Goal: Task Accomplishment & Management: Use online tool/utility

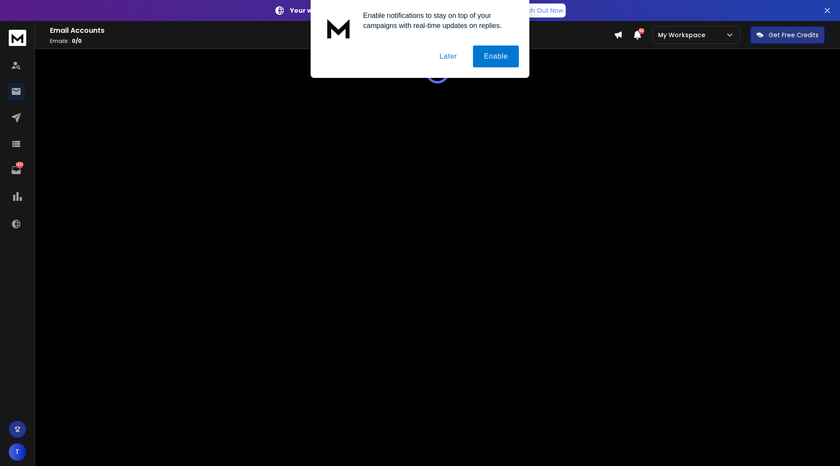
click at [457, 52] on button "Later" at bounding box center [448, 57] width 39 height 22
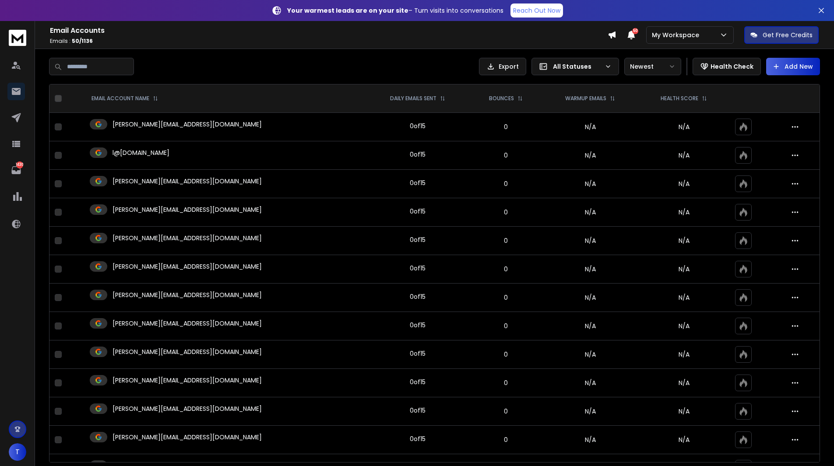
click at [794, 66] on button "Add New" at bounding box center [793, 67] width 54 height 18
click at [779, 61] on button "Add New" at bounding box center [793, 67] width 54 height 18
click at [783, 70] on button "Add New" at bounding box center [793, 67] width 54 height 18
click at [789, 67] on button "Add New" at bounding box center [793, 67] width 54 height 18
click at [799, 64] on button "Add New" at bounding box center [793, 67] width 54 height 18
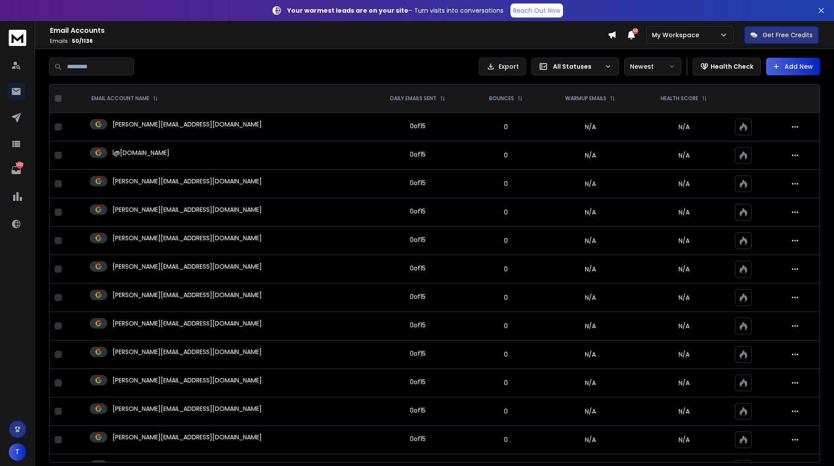
click at [821, 8] on icon at bounding box center [821, 11] width 8 height 8
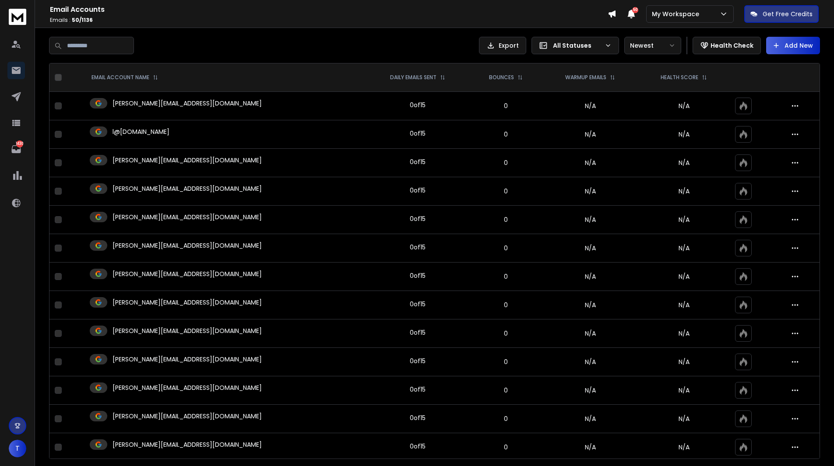
click at [347, 48] on div at bounding box center [261, 46] width 425 height 18
click at [799, 48] on button "Add New" at bounding box center [793, 46] width 54 height 18
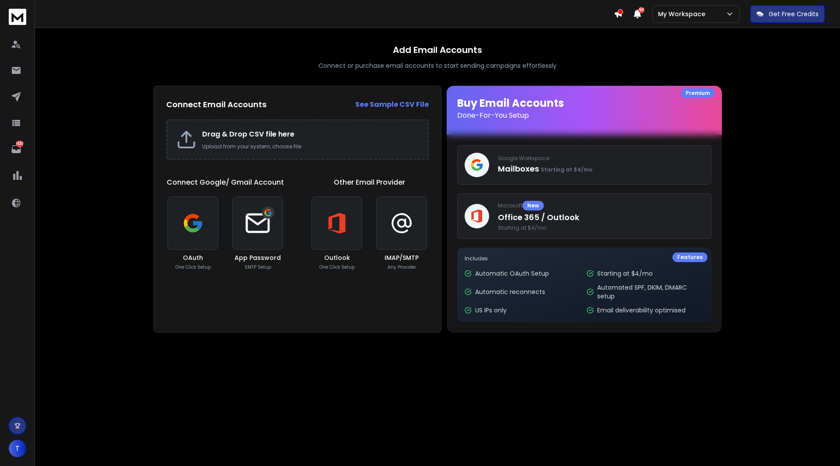
click at [204, 221] on icon at bounding box center [193, 223] width 22 height 26
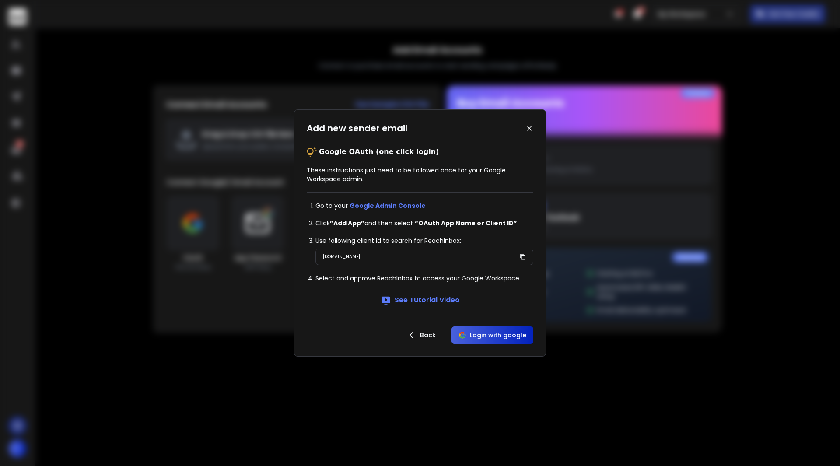
click at [513, 334] on button "Login with google" at bounding box center [493, 336] width 82 height 18
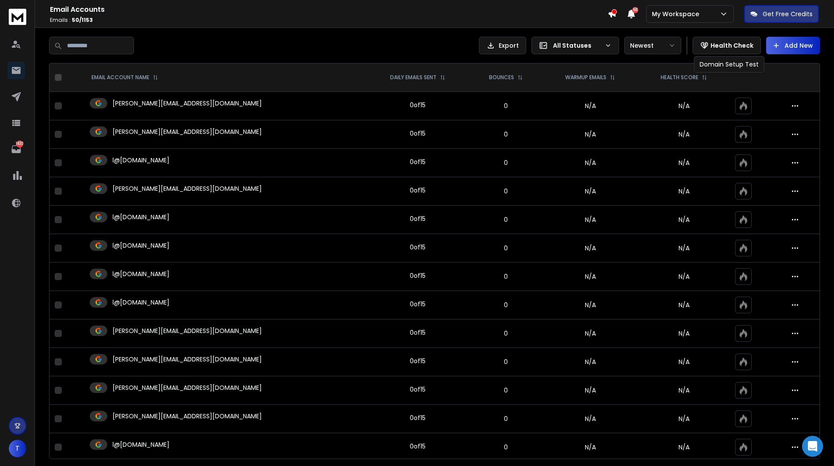
click at [786, 48] on button "Add New" at bounding box center [793, 46] width 54 height 18
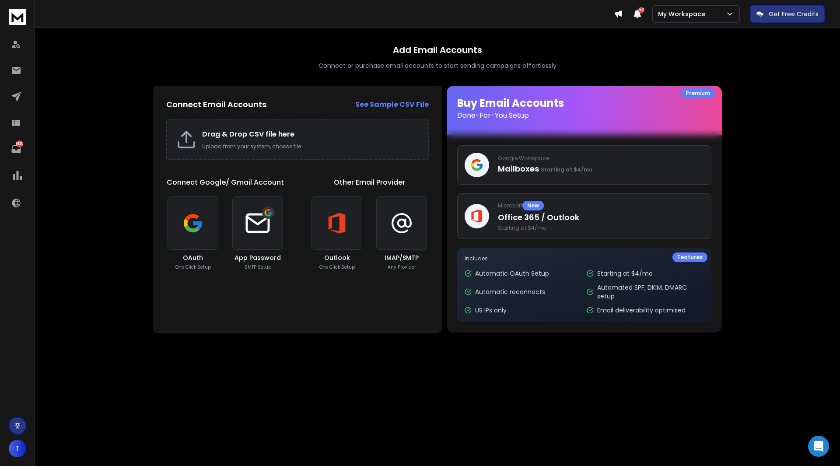
click at [215, 246] on div at bounding box center [193, 223] width 51 height 53
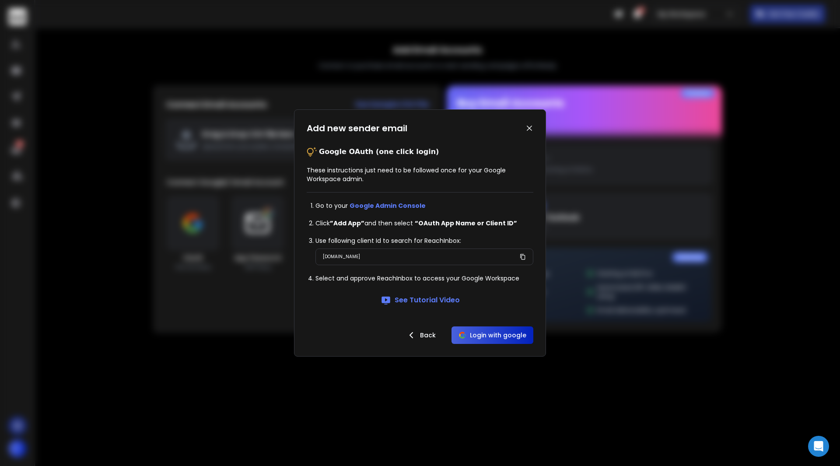
click at [499, 340] on button "Login with google" at bounding box center [493, 336] width 82 height 18
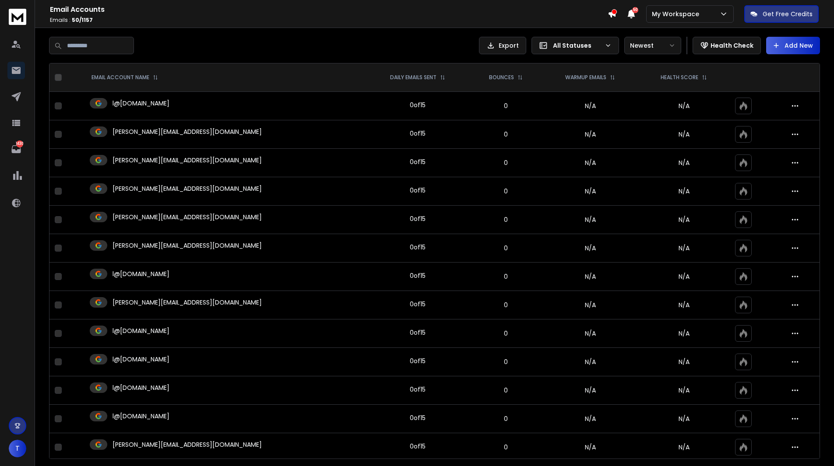
click at [787, 46] on button "Add New" at bounding box center [793, 46] width 54 height 18
click at [801, 47] on button "Add New" at bounding box center [793, 46] width 54 height 18
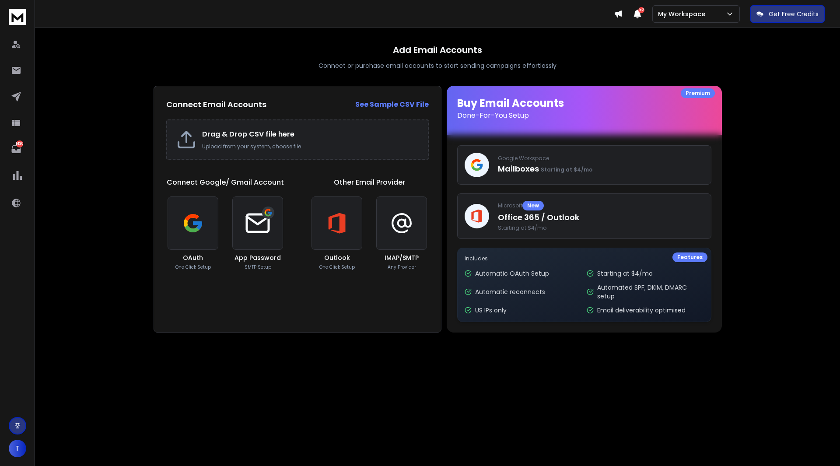
click at [190, 221] on icon at bounding box center [193, 223] width 22 height 26
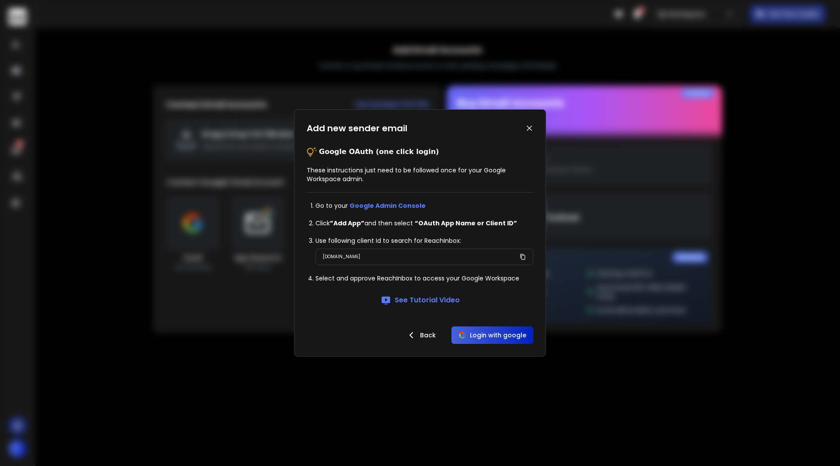
click at [488, 337] on button "Login with google" at bounding box center [493, 336] width 82 height 18
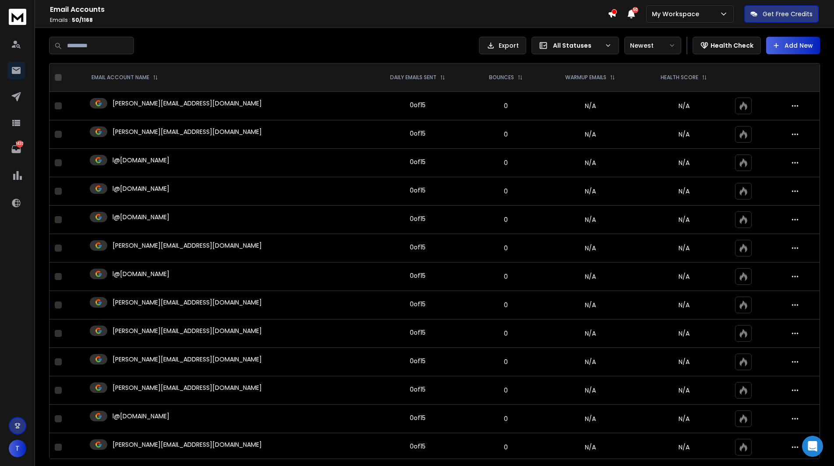
click at [792, 49] on button "Add New" at bounding box center [793, 46] width 54 height 18
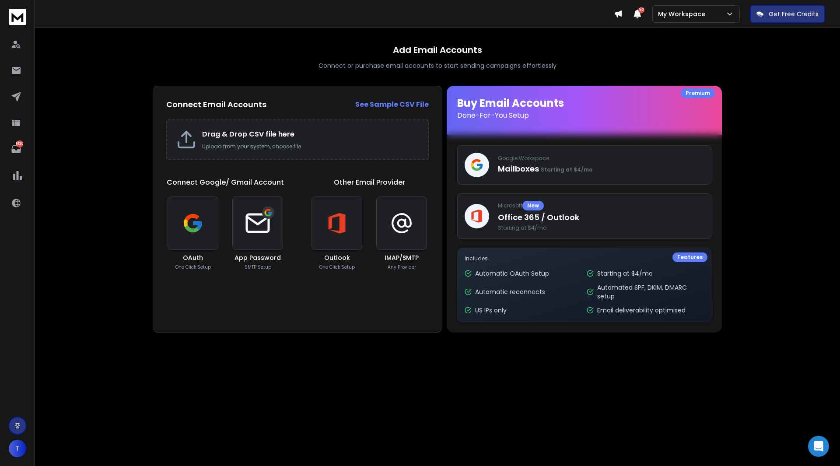
click at [203, 218] on icon at bounding box center [193, 223] width 22 height 26
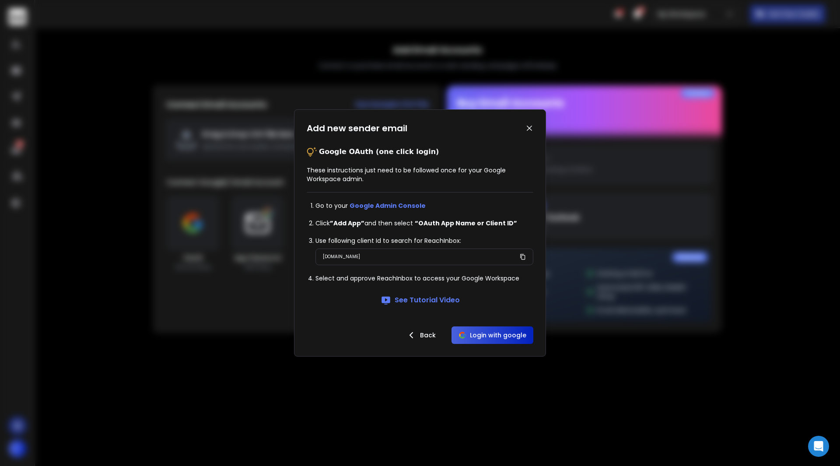
click at [480, 337] on button "Login with google" at bounding box center [493, 336] width 82 height 18
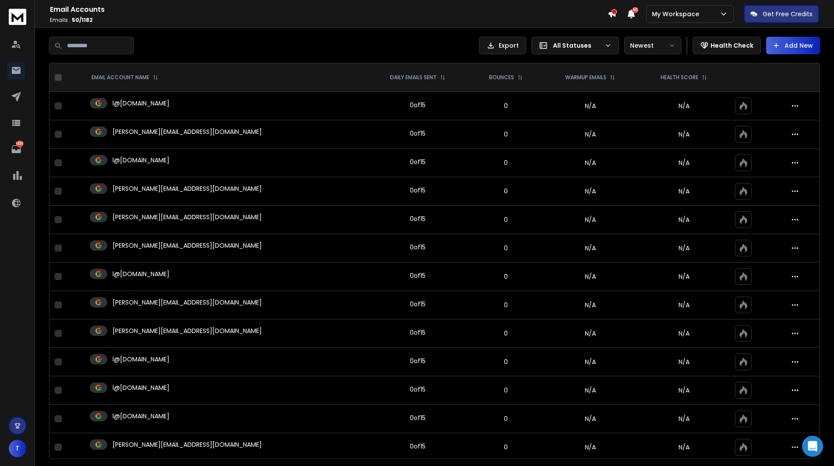
click at [789, 41] on button "Add New" at bounding box center [793, 46] width 54 height 18
click at [786, 40] on button "Add New" at bounding box center [793, 46] width 54 height 18
click at [772, 51] on button "Add New" at bounding box center [793, 46] width 54 height 18
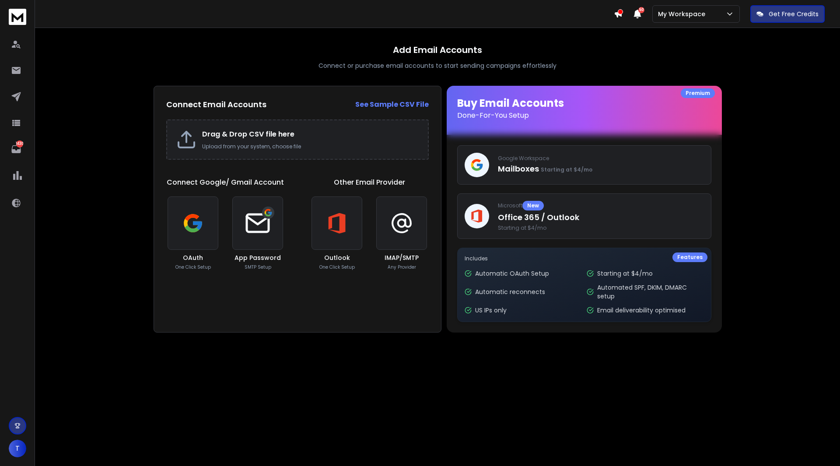
click at [212, 231] on div at bounding box center [193, 223] width 51 height 53
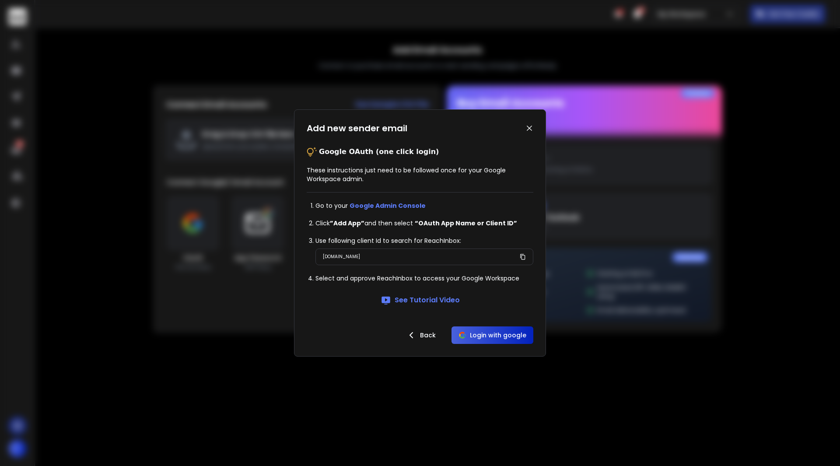
click at [478, 340] on button "Login with google" at bounding box center [493, 336] width 82 height 18
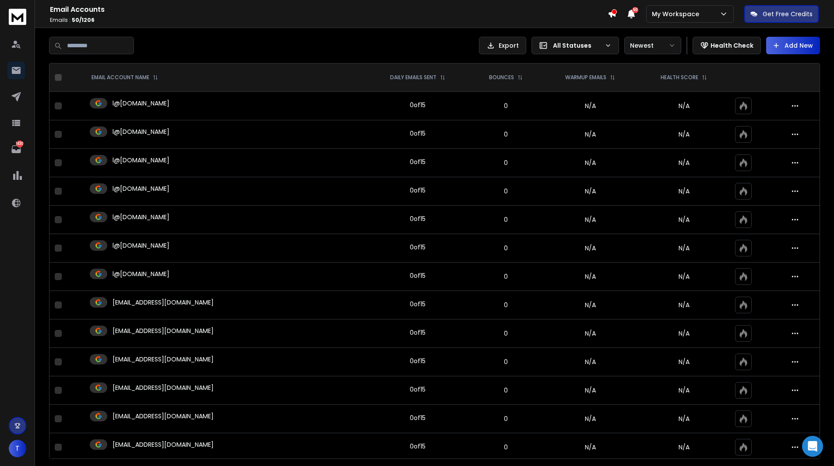
click at [783, 52] on button "Add New" at bounding box center [793, 46] width 54 height 18
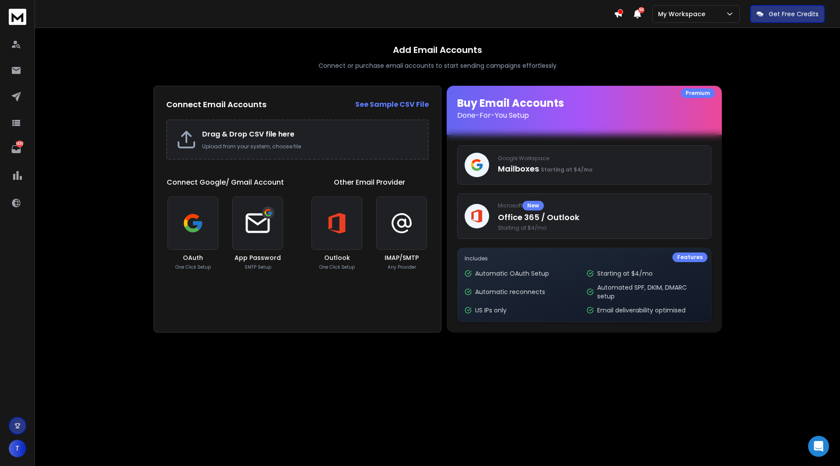
click at [202, 221] on icon at bounding box center [197, 225] width 9 height 9
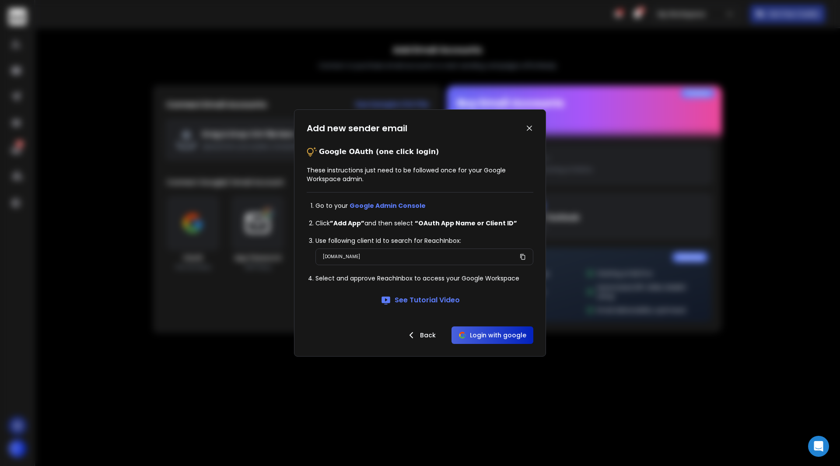
click at [491, 344] on div "Add new sender email Google OAuth (one click login) These instructions just nee…" at bounding box center [420, 232] width 252 height 247
drag, startPoint x: 491, startPoint y: 340, endPoint x: 512, endPoint y: 359, distance: 28.8
click at [512, 359] on div "Add new sender email Google OAuth (one click login) These instructions just nee…" at bounding box center [420, 233] width 840 height 265
click at [515, 347] on div "Add new sender email Google OAuth (one click login) These instructions just nee…" at bounding box center [420, 232] width 252 height 247
click at [512, 342] on button "Login with google" at bounding box center [493, 336] width 82 height 18
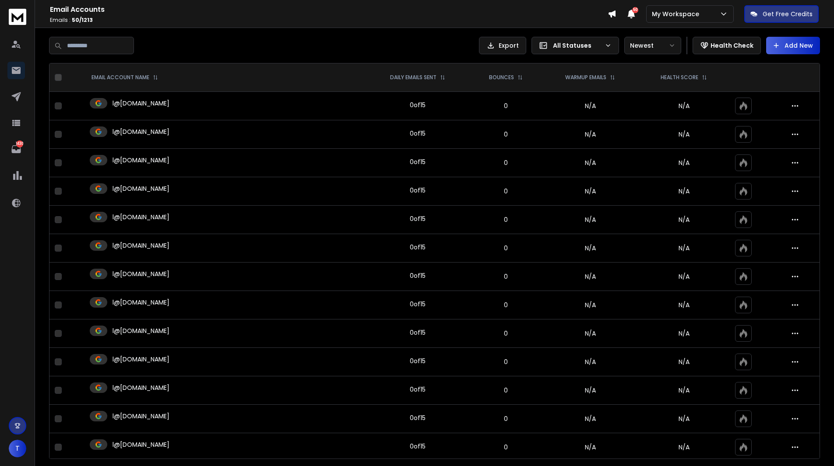
click at [775, 48] on icon at bounding box center [776, 45] width 6 height 6
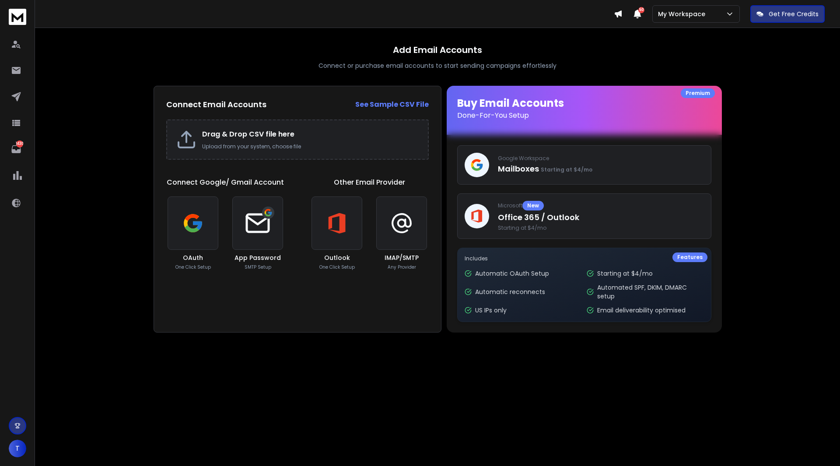
click at [185, 227] on icon at bounding box center [193, 223] width 22 height 26
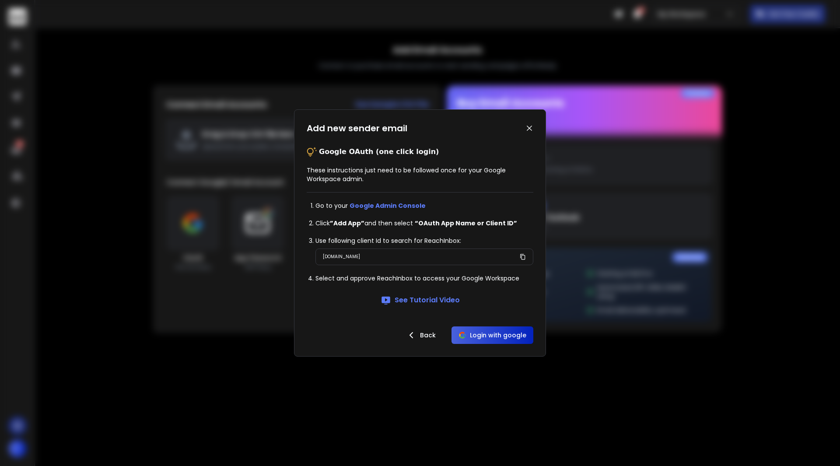
click at [513, 339] on button "Login with google" at bounding box center [493, 336] width 82 height 18
